Goal: Task Accomplishment & Management: Complete application form

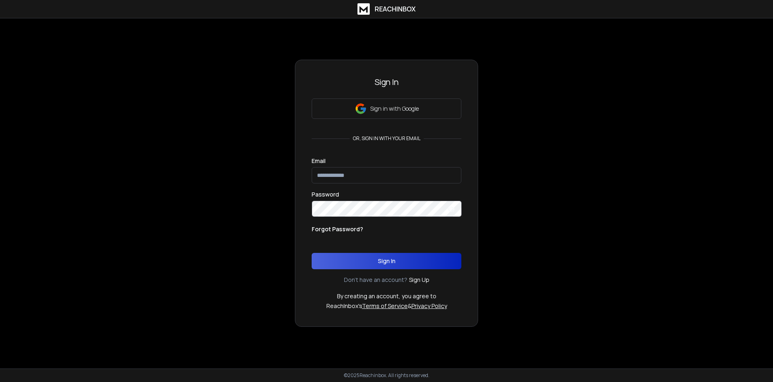
click at [392, 169] on input "email" at bounding box center [386, 175] width 150 height 16
click at [261, 228] on div "Welcome to ReachInbox 10x your leads, meetings and deals. Sign In Sign in with …" at bounding box center [386, 194] width 773 height 318
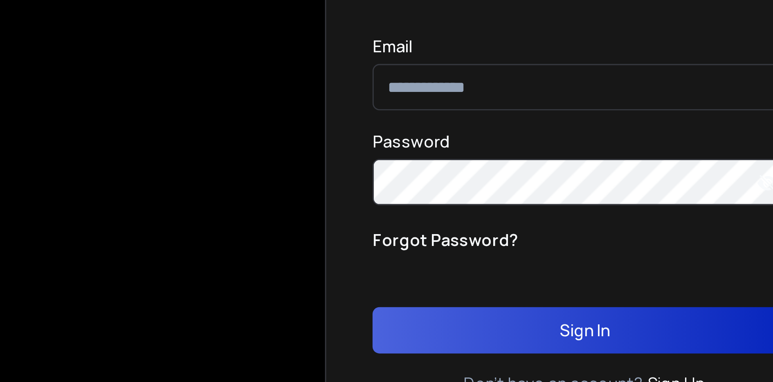
click at [305, 197] on div "Sign In Sign in with Google or, sign in with your email Email Password Forgot P…" at bounding box center [386, 193] width 183 height 267
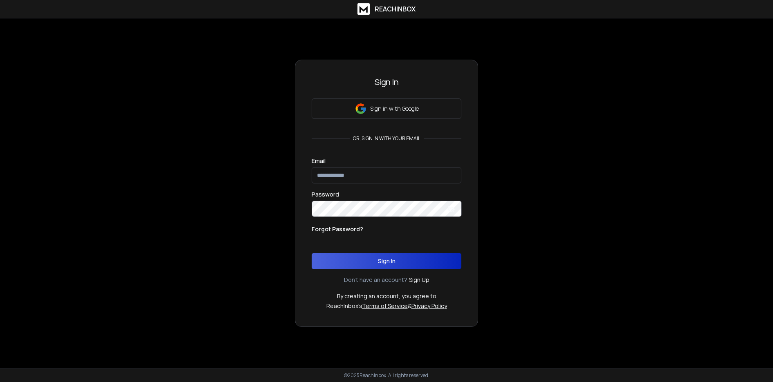
click at [422, 285] on div "Sign in with Google or, sign in with your email Email Password Forgot Password?…" at bounding box center [386, 205] width 150 height 212
click at [423, 282] on link "Sign Up" at bounding box center [419, 280] width 20 height 8
